Goal: Task Accomplishment & Management: Use online tool/utility

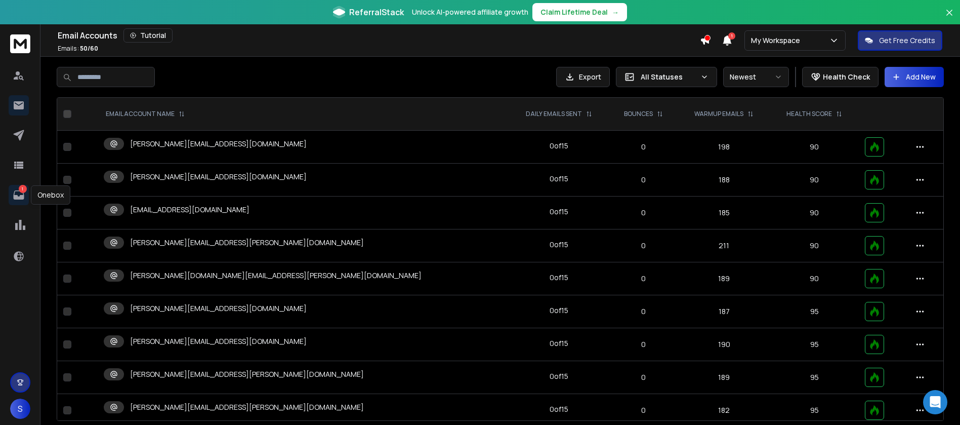
click at [17, 197] on icon at bounding box center [18, 194] width 11 height 9
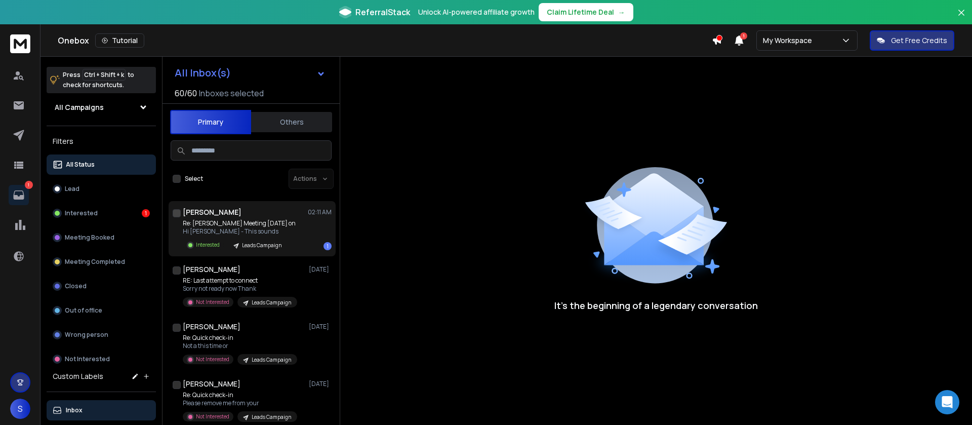
click at [242, 228] on p "Hi [PERSON_NAME] - This sounds" at bounding box center [239, 231] width 113 height 8
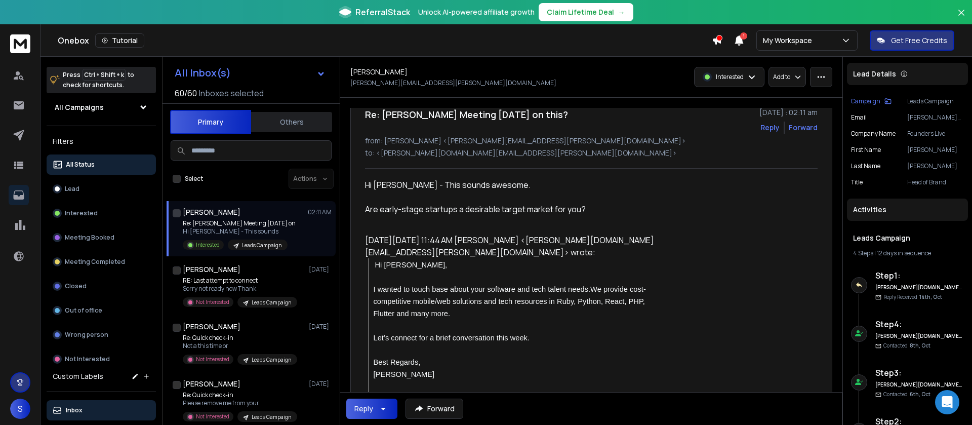
scroll to position [41, 0]
drag, startPoint x: 531, startPoint y: 138, endPoint x: 446, endPoint y: 136, distance: 85.0
click at [446, 136] on p "from: [PERSON_NAME] <[PERSON_NAME][EMAIL_ADDRESS][PERSON_NAME][DOMAIN_NAME]>" at bounding box center [591, 139] width 452 height 10
click at [452, 136] on p "from: [PERSON_NAME] <[PERSON_NAME][EMAIL_ADDRESS][PERSON_NAME][DOMAIN_NAME]>" at bounding box center [591, 139] width 452 height 10
drag, startPoint x: 434, startPoint y: 138, endPoint x: 541, endPoint y: 138, distance: 106.8
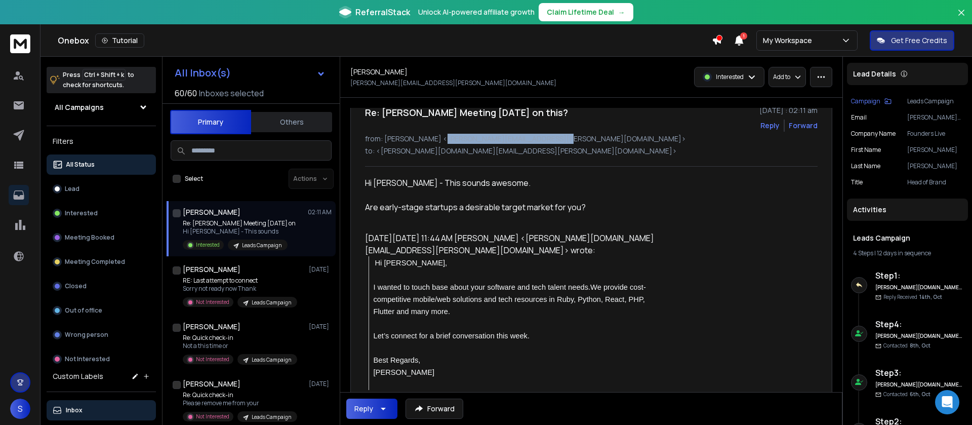
click at [541, 138] on p "from: [PERSON_NAME] <[PERSON_NAME][EMAIL_ADDRESS][PERSON_NAME][DOMAIN_NAME]>" at bounding box center [591, 139] width 452 height 10
copy p "[PERSON_NAME][EMAIL_ADDRESS][PERSON_NAME][DOMAIN_NAME]"
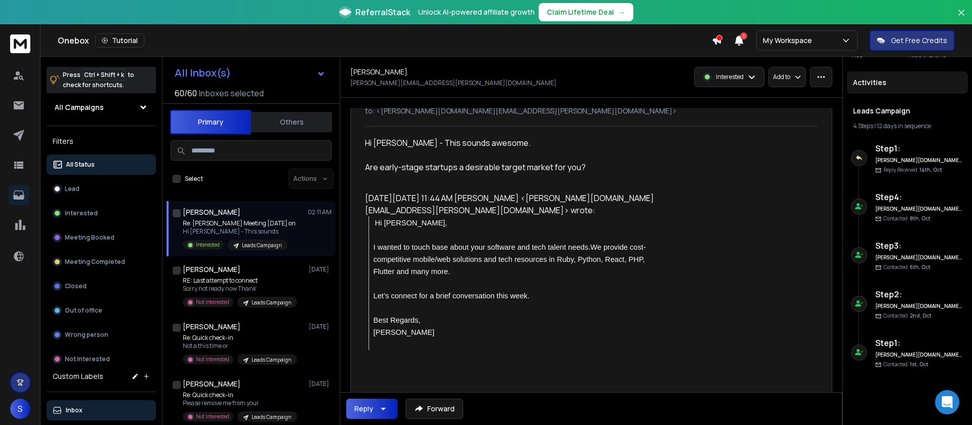
scroll to position [81, 0]
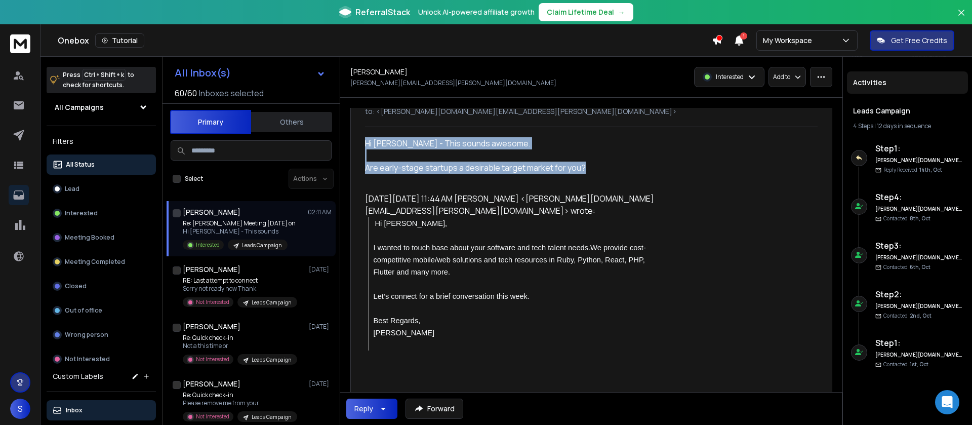
drag, startPoint x: 589, startPoint y: 163, endPoint x: 361, endPoint y: 134, distance: 230.1
click at [361, 134] on div "Re: [PERSON_NAME] Meeting [DATE] on this? [DATE] : 02:11 am Reply Forward from:…" at bounding box center [591, 224] width 482 height 346
copy div "Hi [PERSON_NAME] - This sounds awesome. Are early-stage startups a desirable ta…"
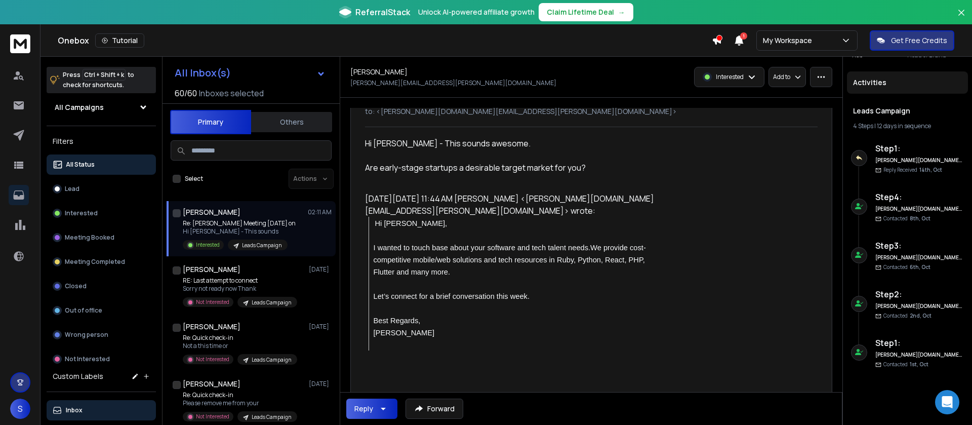
click at [524, 314] on div "Best Regards, [PERSON_NAME]" at bounding box center [516, 326] width 287 height 24
drag, startPoint x: 440, startPoint y: 80, endPoint x: 346, endPoint y: 97, distance: 95.6
click at [346, 97] on div "[PERSON_NAME] [PERSON_NAME] [PERSON_NAME][EMAIL_ADDRESS][PERSON_NAME][DOMAIN_NA…" at bounding box center [591, 77] width 502 height 41
copy p "[PERSON_NAME][EMAIL_ADDRESS][PERSON_NAME][DOMAIN_NAME]"
click at [681, 192] on div "Re: [PERSON_NAME] Meeting [DATE] on this? [DATE] : 02:11 am Reply Forward from:…" at bounding box center [591, 224] width 452 height 317
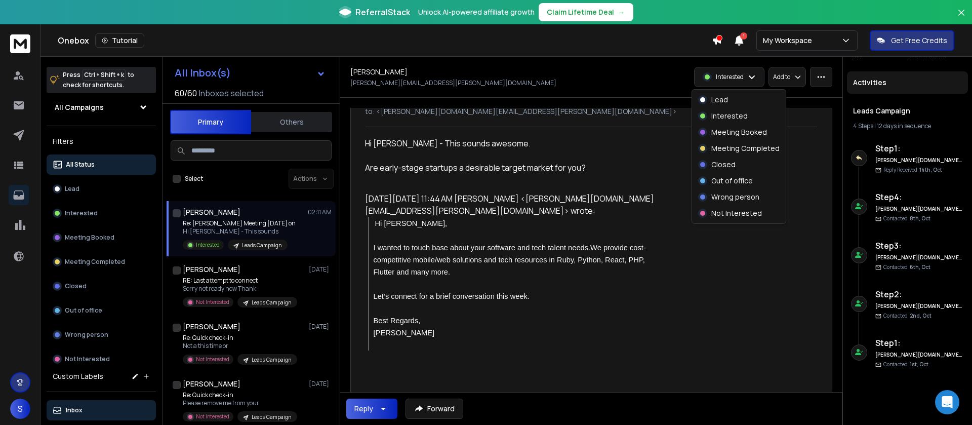
click at [741, 81] on div "Interested" at bounding box center [728, 76] width 69 height 19
click at [724, 100] on p "Lead" at bounding box center [719, 100] width 17 height 10
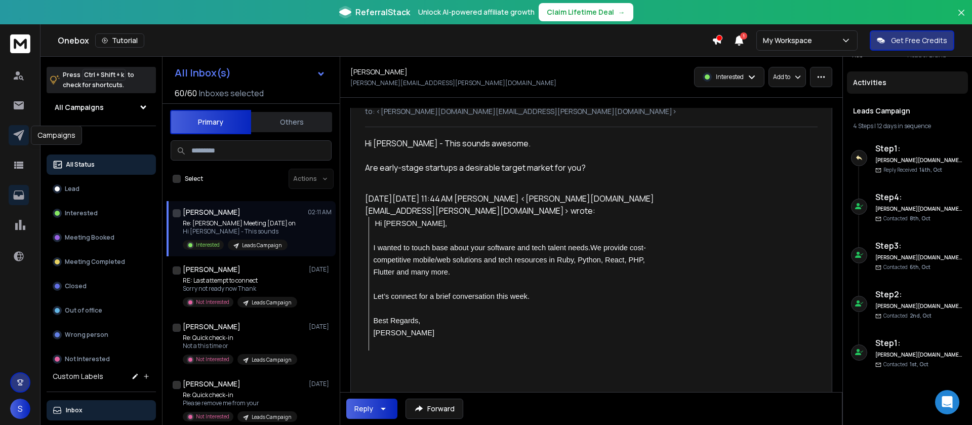
click at [11, 134] on link at bounding box center [19, 135] width 20 height 20
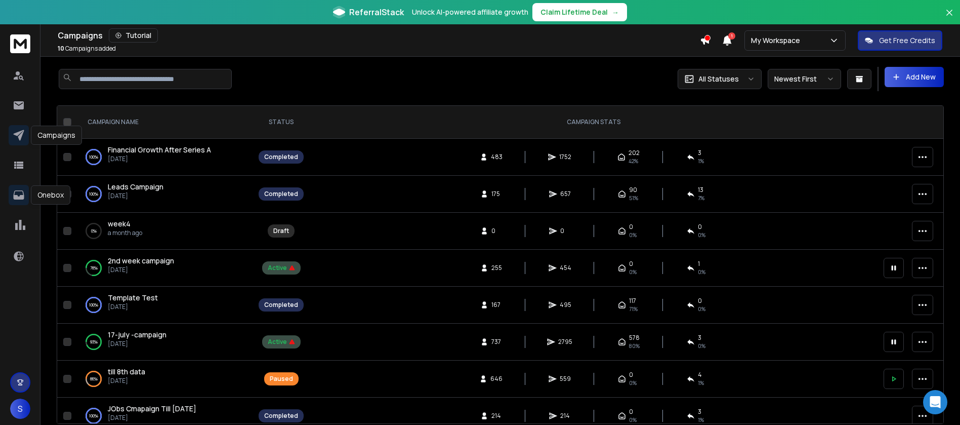
click at [15, 193] on icon at bounding box center [19, 195] width 12 height 12
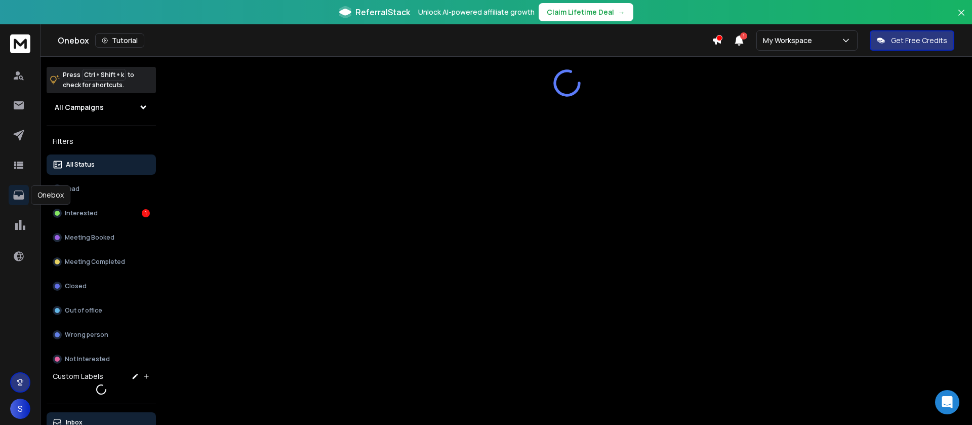
click at [19, 193] on icon at bounding box center [19, 195] width 12 height 12
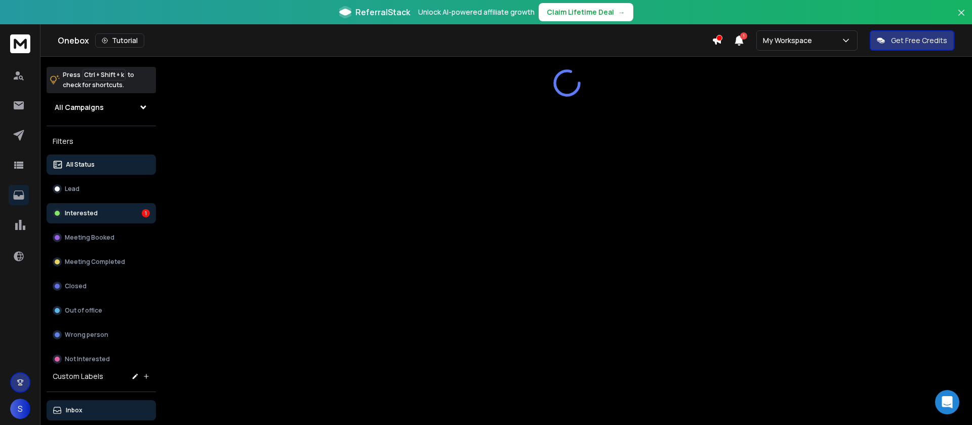
click at [104, 216] on button "Interested 1" at bounding box center [101, 213] width 109 height 20
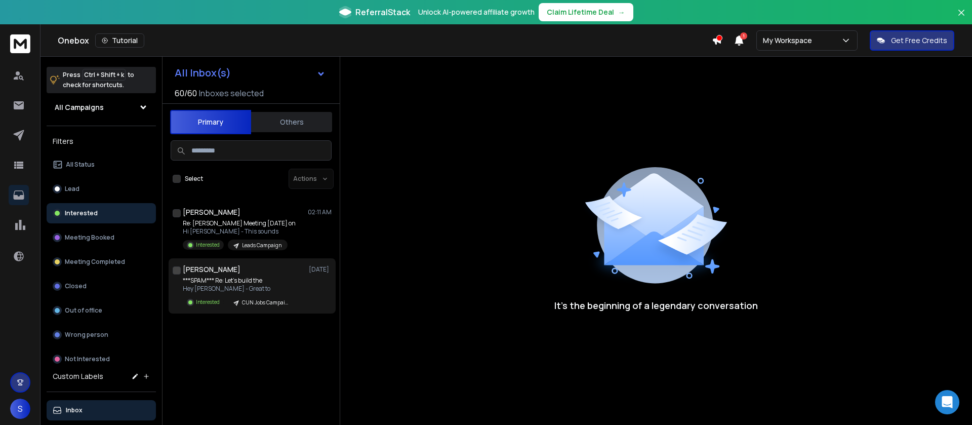
click at [233, 271] on div "[PERSON_NAME] [DATE]" at bounding box center [257, 269] width 149 height 10
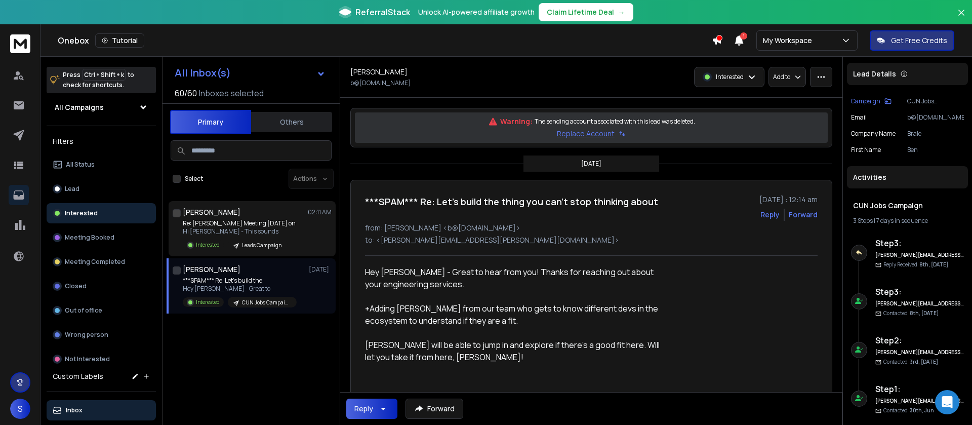
click at [251, 225] on p "Re: [PERSON_NAME] Meeting [DATE] on" at bounding box center [239, 223] width 113 height 8
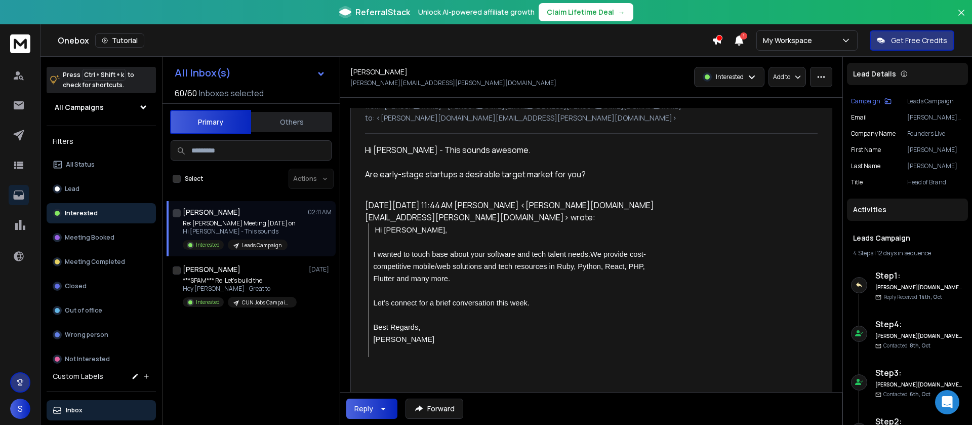
scroll to position [63, 0]
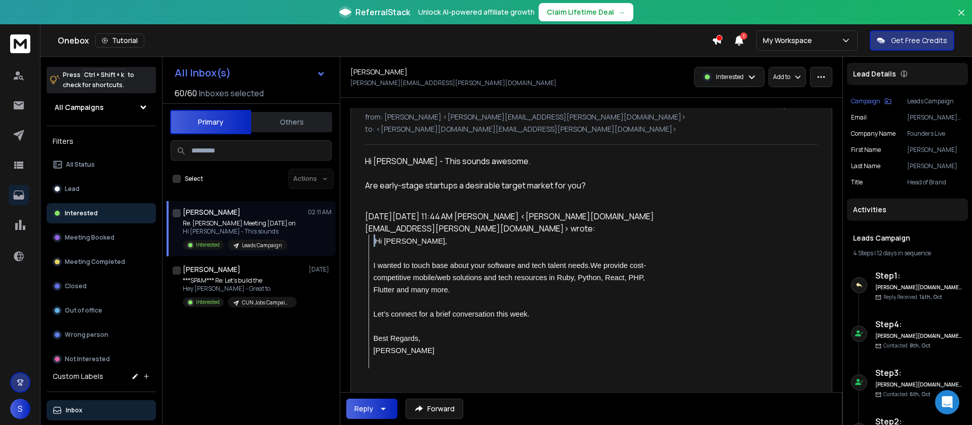
drag, startPoint x: 377, startPoint y: 230, endPoint x: 430, endPoint y: 346, distance: 127.5
click at [430, 346] on blockquote "Hi [PERSON_NAME], I wanted to touch base about your software and tech talent ne…" at bounding box center [514, 301] width 292 height 134
copy div
